Goal: Task Accomplishment & Management: Complete application form

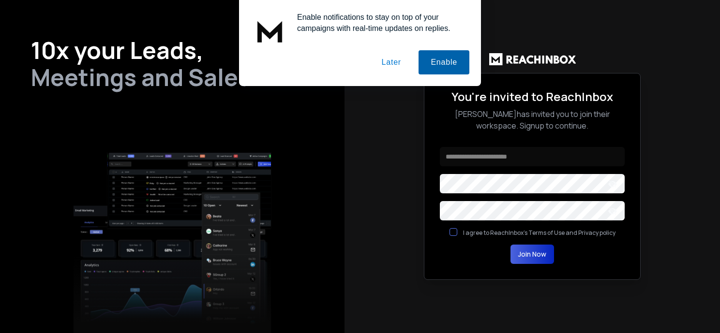
click at [447, 63] on button "Enable" at bounding box center [444, 62] width 51 height 24
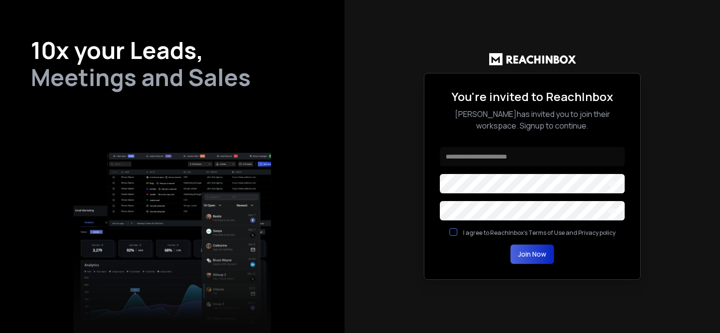
click at [454, 232] on button "I agree to ReachInbox's Terms of Use and Privacy policy" at bounding box center [454, 232] width 8 height 8
click at [616, 184] on icon at bounding box center [612, 185] width 9 height 6
click at [527, 256] on button "Join Now" at bounding box center [533, 254] width 44 height 19
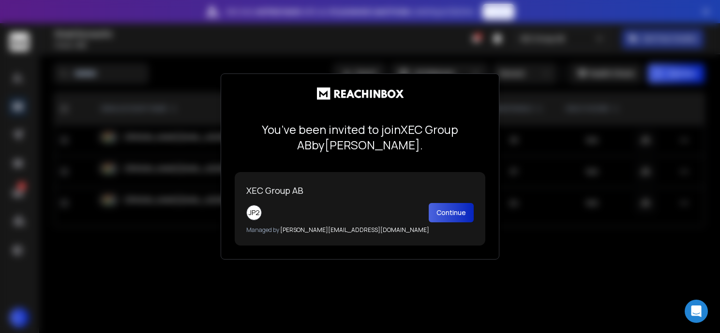
click at [454, 216] on button "Continue" at bounding box center [451, 212] width 45 height 19
